Goal: Task Accomplishment & Management: Manage account settings

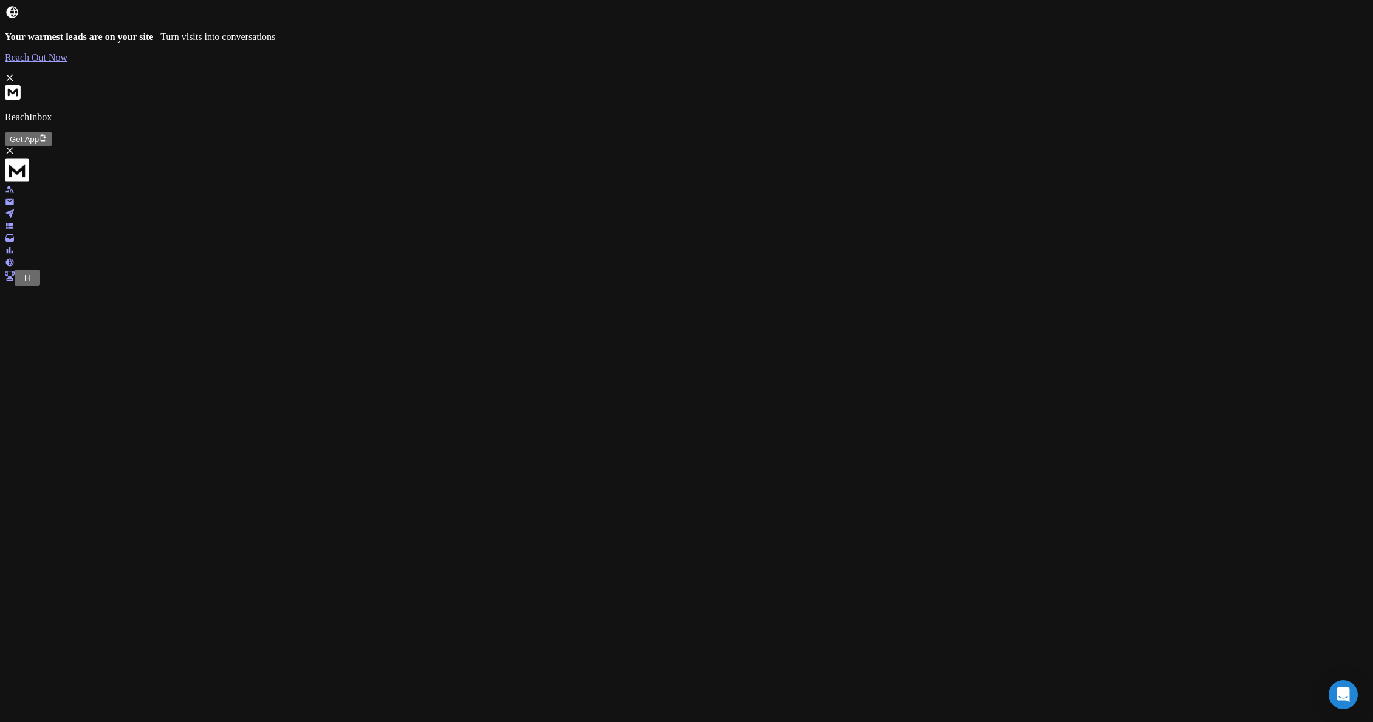
drag, startPoint x: 299, startPoint y: 286, endPoint x: 358, endPoint y: 318, distance: 66.6
drag, startPoint x: 298, startPoint y: 341, endPoint x: 372, endPoint y: 339, distance: 74.8
drag, startPoint x: 606, startPoint y: 279, endPoint x: 703, endPoint y: 290, distance: 97.3
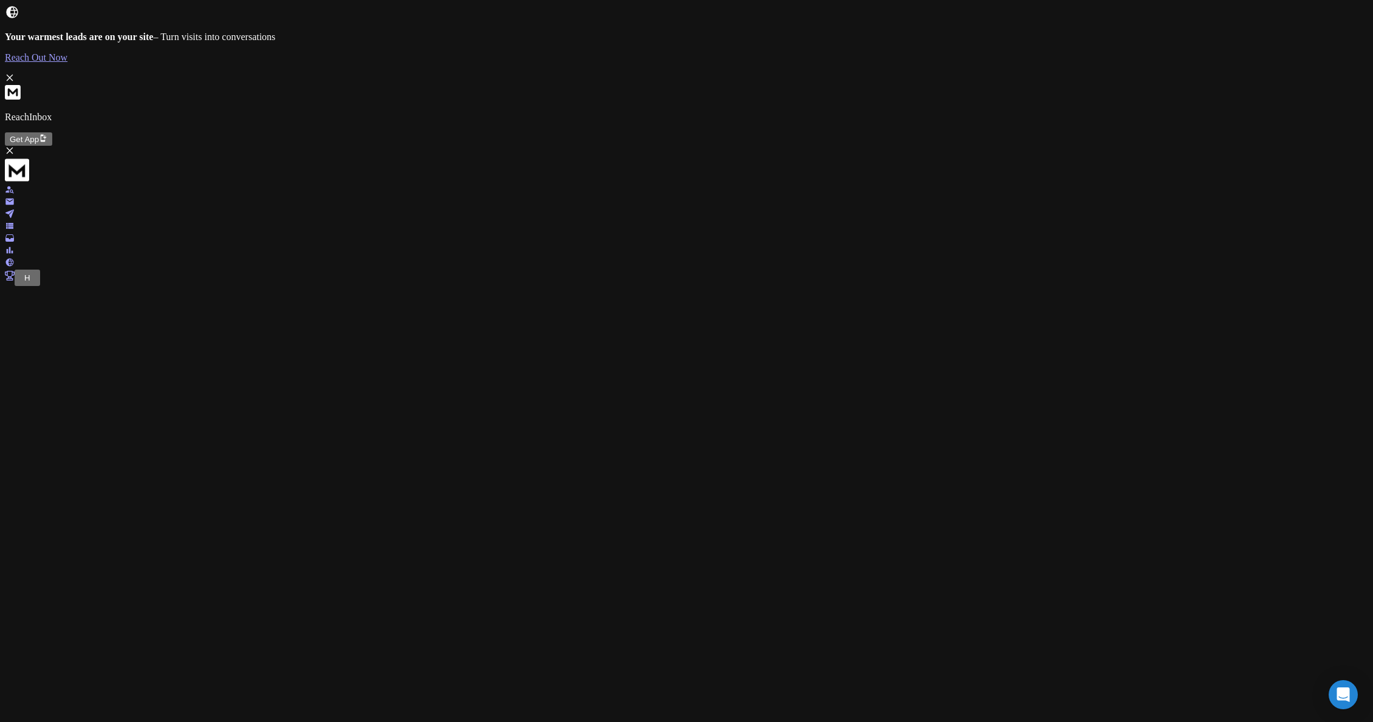
drag, startPoint x: 982, startPoint y: 281, endPoint x: 1044, endPoint y: 301, distance: 64.4
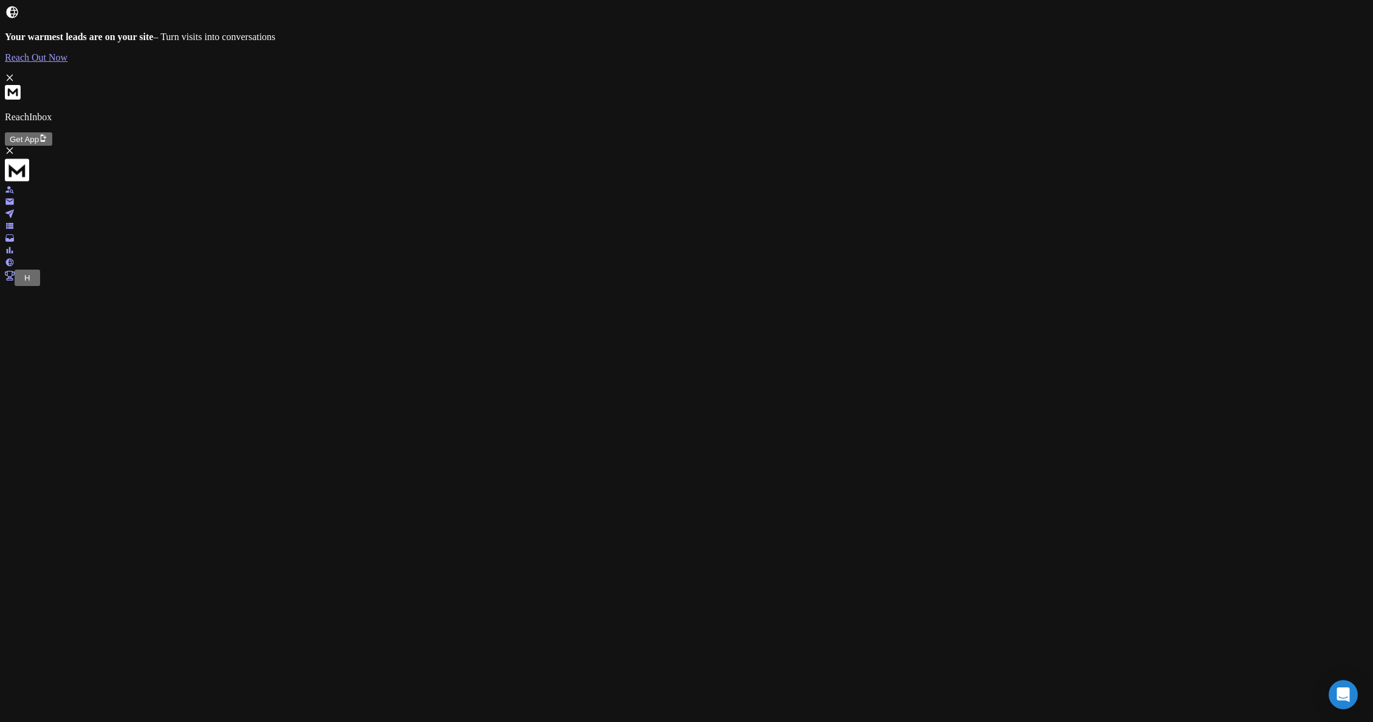
click at [15, 185] on icon at bounding box center [10, 190] width 10 height 10
